Goal: Task Accomplishment & Management: Manage account settings

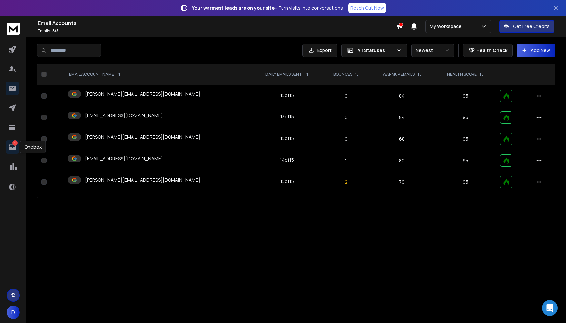
click at [14, 143] on p "1" at bounding box center [14, 142] width 5 height 5
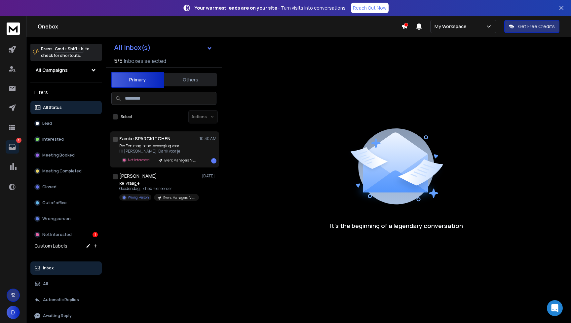
click at [176, 148] on p "Re: Een magische toevoeging voor" at bounding box center [158, 145] width 79 height 5
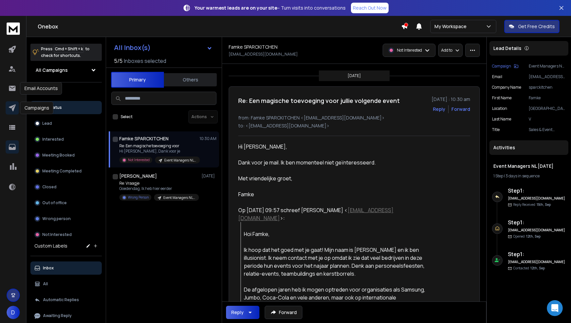
click at [12, 109] on icon at bounding box center [12, 107] width 7 height 7
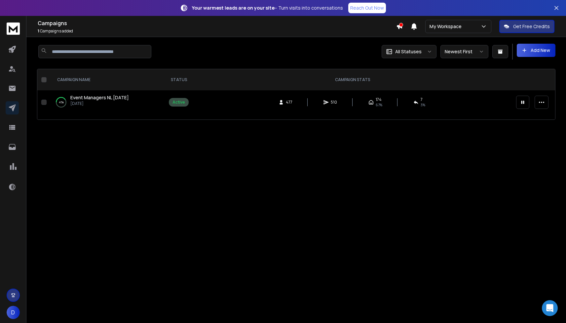
click at [106, 99] on span "Event Managers NL [DATE]" at bounding box center [99, 97] width 59 height 6
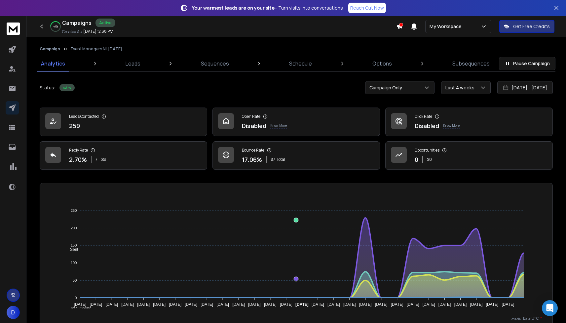
click at [238, 51] on div "Campaign Event Managers NL [DATE]" at bounding box center [296, 48] width 513 height 5
click at [410, 61] on div "Analytics Leads Sequences Schedule Options Subsequences" at bounding box center [265, 64] width 457 height 16
click at [379, 66] on p "Options" at bounding box center [383, 63] width 20 height 8
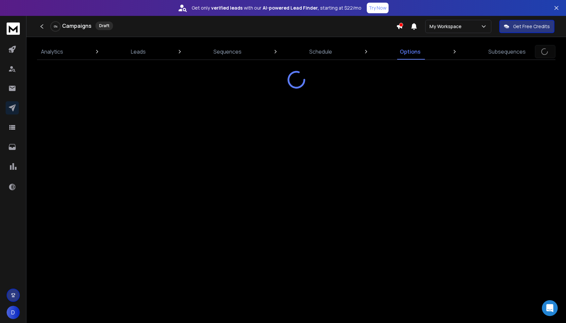
select select "**********"
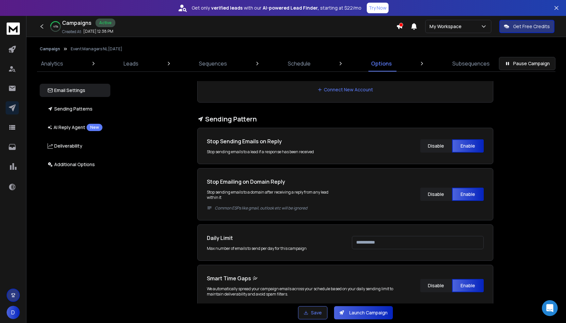
scroll to position [133, 0]
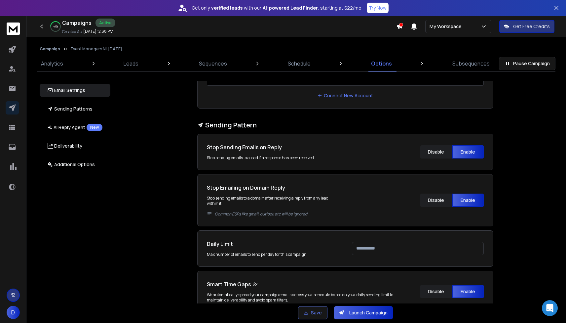
click at [469, 153] on button "Enable" at bounding box center [468, 151] width 32 height 13
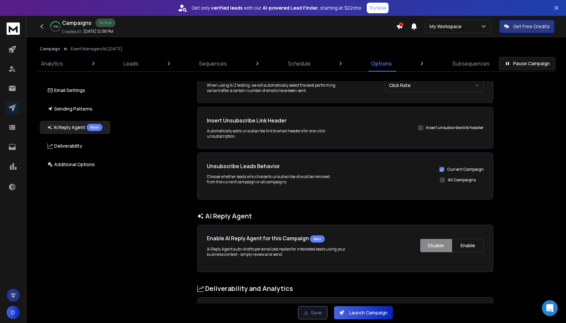
scroll to position [495, 0]
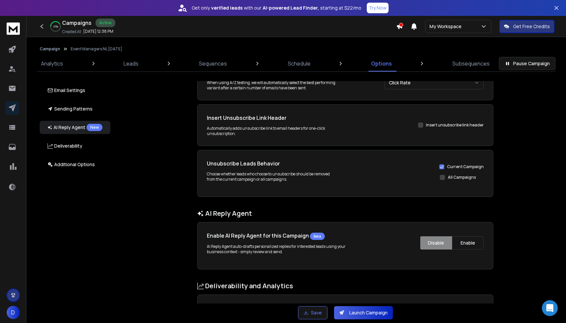
click at [442, 177] on button "All Campaigns" at bounding box center [442, 177] width 5 height 5
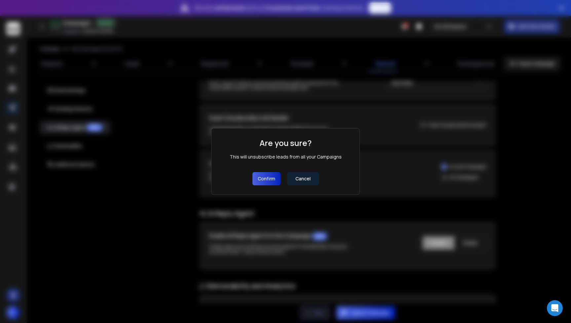
click at [259, 177] on button "Confirm" at bounding box center [267, 178] width 28 height 13
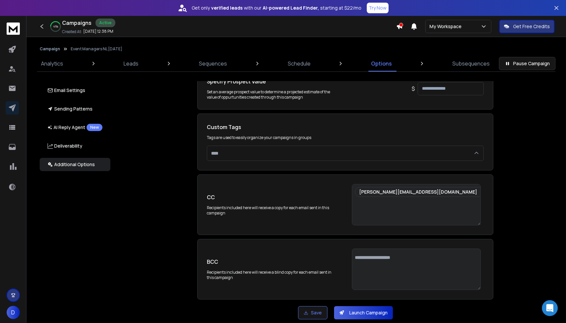
scroll to position [16, 0]
click at [480, 192] on icon at bounding box center [482, 191] width 5 height 5
click at [319, 271] on div "Recipients included here will receive a blind copy for each email sent in this …" at bounding box center [273, 274] width 132 height 11
click at [315, 316] on button "Save" at bounding box center [312, 312] width 29 height 13
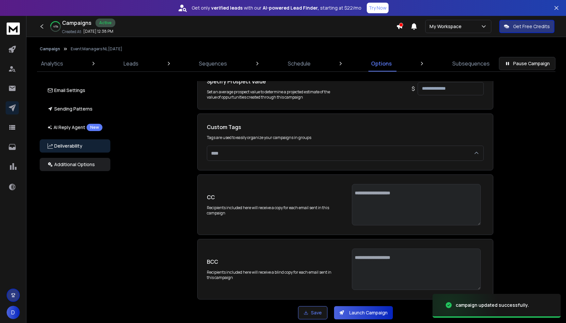
click at [70, 147] on p "Deliverability" at bounding box center [65, 145] width 35 height 7
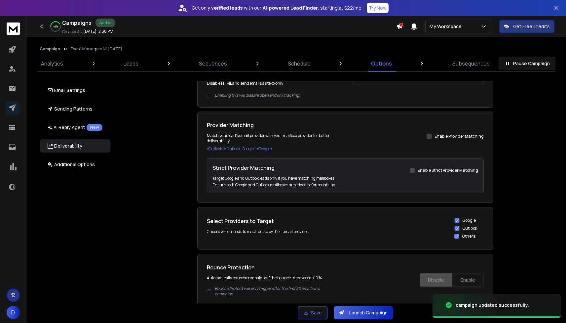
scroll to position [695, 0]
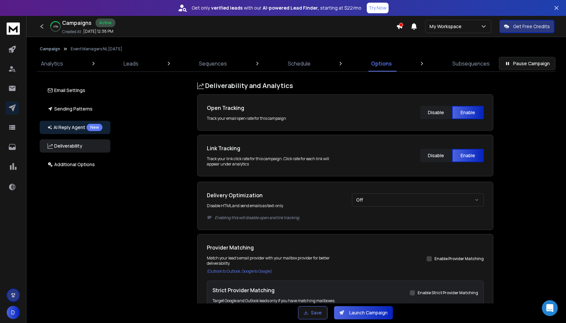
click at [63, 130] on p "AI Reply Agent New" at bounding box center [75, 127] width 55 height 7
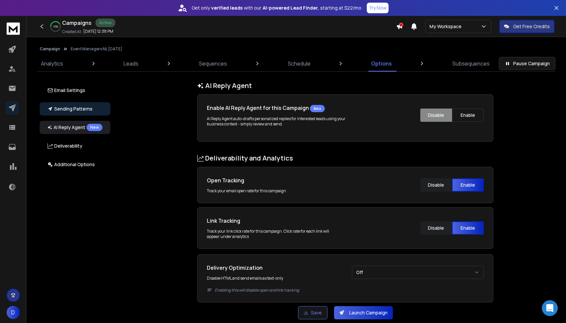
click at [62, 110] on p "Sending Patterns" at bounding box center [70, 108] width 45 height 7
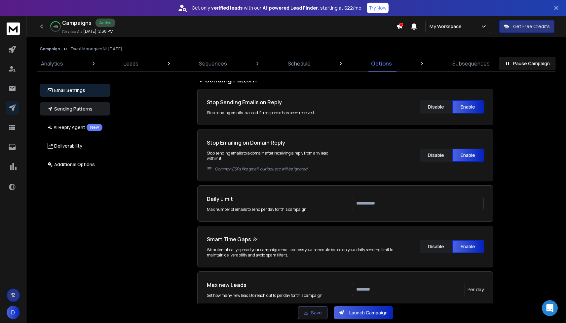
scroll to position [172, 0]
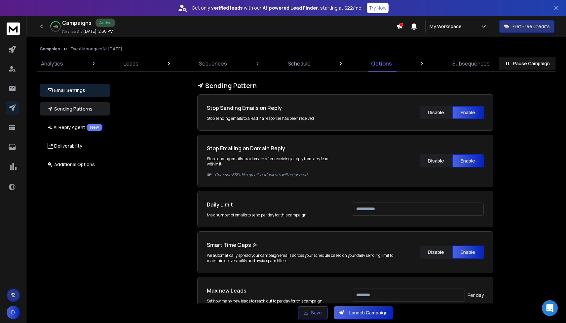
click at [63, 91] on p "Email Settings" at bounding box center [67, 90] width 38 height 7
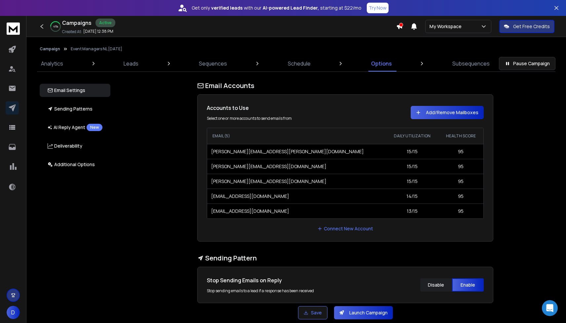
click at [144, 73] on div "Campaign Event Managers NL 5 september 2025 Analytics Leads Sequences Schedule …" at bounding box center [296, 64] width 519 height 40
click at [16, 53] on icon at bounding box center [12, 49] width 8 height 8
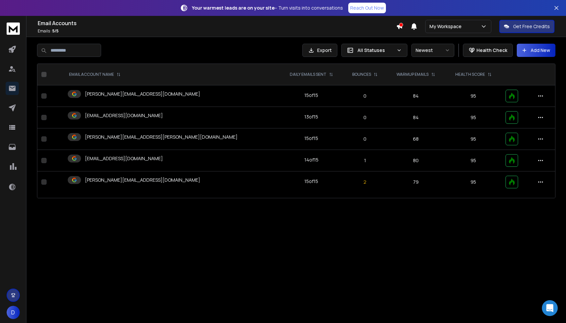
click at [264, 198] on div "Export All Statuses Newest Health Check Add New EMAIL ACCOUNT NAME DAILY EMAILS…" at bounding box center [296, 121] width 519 height 154
